Goal: Information Seeking & Learning: Find contact information

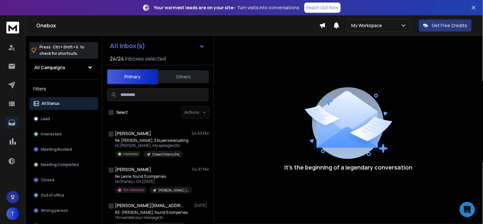
click at [138, 97] on input at bounding box center [157, 94] width 101 height 13
paste input "**********"
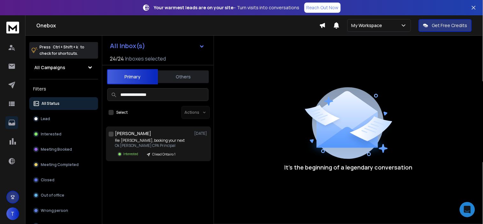
click at [151, 138] on p "Re: [PERSON_NAME], booking your next" at bounding box center [150, 140] width 70 height 5
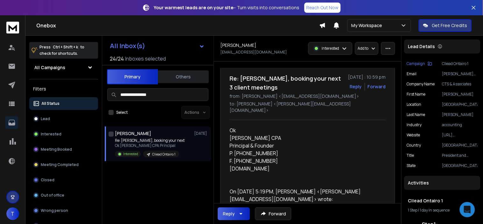
scroll to position [19, 0]
drag, startPoint x: 318, startPoint y: 95, endPoint x: 265, endPoint y: 95, distance: 52.8
click at [265, 95] on p "from: [PERSON_NAME] <[EMAIL_ADDRESS][DOMAIN_NAME]>" at bounding box center [307, 95] width 156 height 6
copy p "[EMAIL_ADDRESS][DOMAIN_NAME]"
click at [316, 88] on h1 "Re: [PERSON_NAME], booking your next 3 client meetings" at bounding box center [286, 82] width 115 height 18
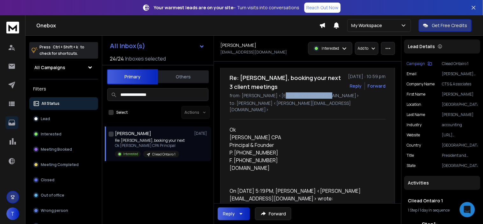
drag, startPoint x: 317, startPoint y: 96, endPoint x: 278, endPoint y: 92, distance: 38.7
click at [278, 92] on div "Re: [PERSON_NAME], booking your next 3 client meetings [DATE] : 10:59 pm Reply …" at bounding box center [307, 92] width 156 height 39
copy p "[DOMAIN_NAME]"
drag, startPoint x: 330, startPoint y: 92, endPoint x: 241, endPoint y: 94, distance: 89.4
click at [241, 94] on p "from: [PERSON_NAME] <[EMAIL_ADDRESS][DOMAIN_NAME]>" at bounding box center [307, 95] width 156 height 6
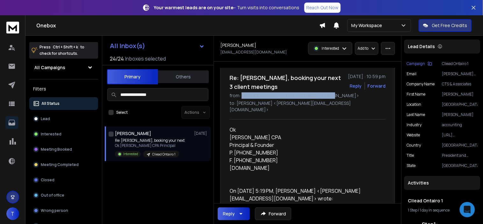
copy p "[PERSON_NAME] <[EMAIL_ADDRESS][DOMAIN_NAME]>"
click at [319, 102] on p "to: [PERSON_NAME] <[PERSON_NAME][EMAIL_ADDRESS][DOMAIN_NAME]>" at bounding box center [307, 106] width 156 height 13
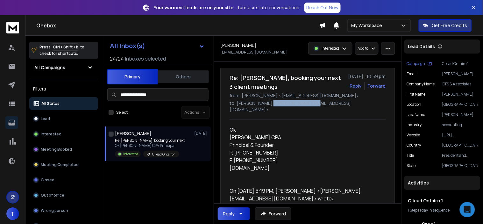
drag, startPoint x: 319, startPoint y: 103, endPoint x: 272, endPoint y: 103, distance: 47.1
click at [272, 103] on p "to: [PERSON_NAME] <[PERSON_NAME][EMAIL_ADDRESS][DOMAIN_NAME]>" at bounding box center [307, 106] width 156 height 13
copy p "[PERSON_NAME][EMAIL_ADDRESS][DOMAIN_NAME]"
click at [145, 95] on input "**********" at bounding box center [157, 94] width 101 height 13
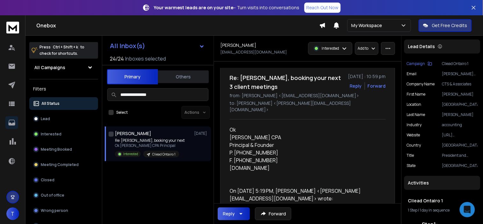
click at [146, 95] on input "**********" at bounding box center [157, 94] width 101 height 13
paste input
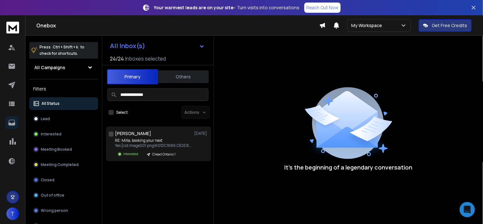
click at [137, 135] on h1 "[PERSON_NAME]" at bounding box center [133, 133] width 36 height 6
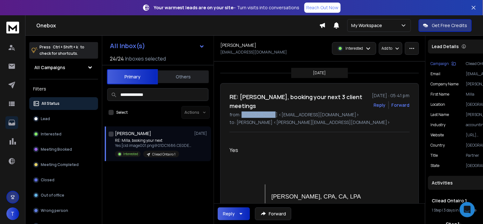
drag, startPoint x: 242, startPoint y: 112, endPoint x: 266, endPoint y: 112, distance: 24.5
click at [266, 112] on p "from: [PERSON_NAME] <[PERSON_NAME][EMAIL_ADDRESS][DOMAIN_NAME]>" at bounding box center [319, 114] width 180 height 6
copy p "[PERSON_NAME]"
click at [153, 96] on input "**********" at bounding box center [157, 94] width 101 height 13
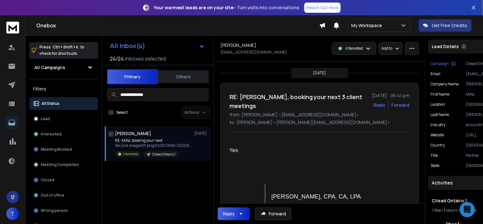
click at [153, 96] on input "**********" at bounding box center [157, 94] width 101 height 13
paste input
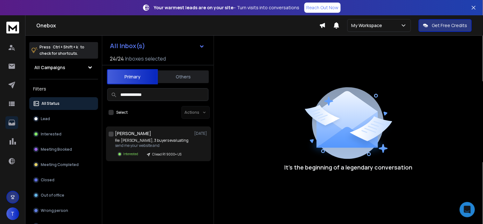
type input "**********"
click at [141, 143] on p "send me your website and" at bounding box center [151, 145] width 73 height 5
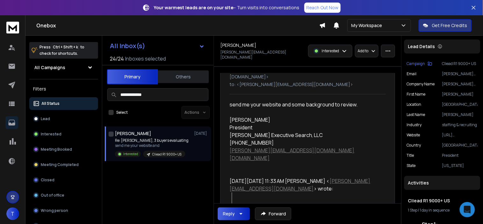
scroll to position [71, 0]
